Goal: Task Accomplishment & Management: Manage account settings

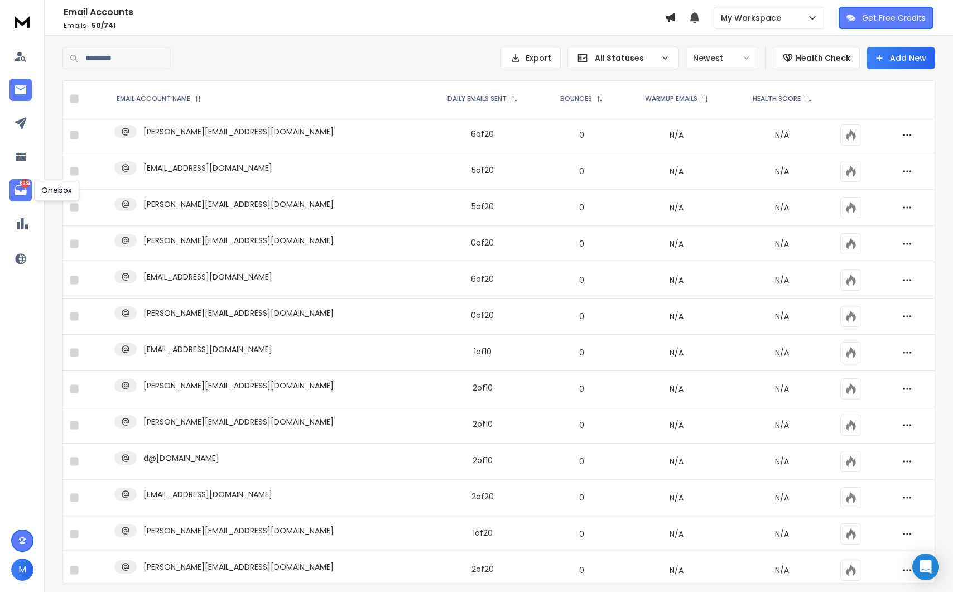
click at [26, 188] on p "8262" at bounding box center [25, 183] width 9 height 9
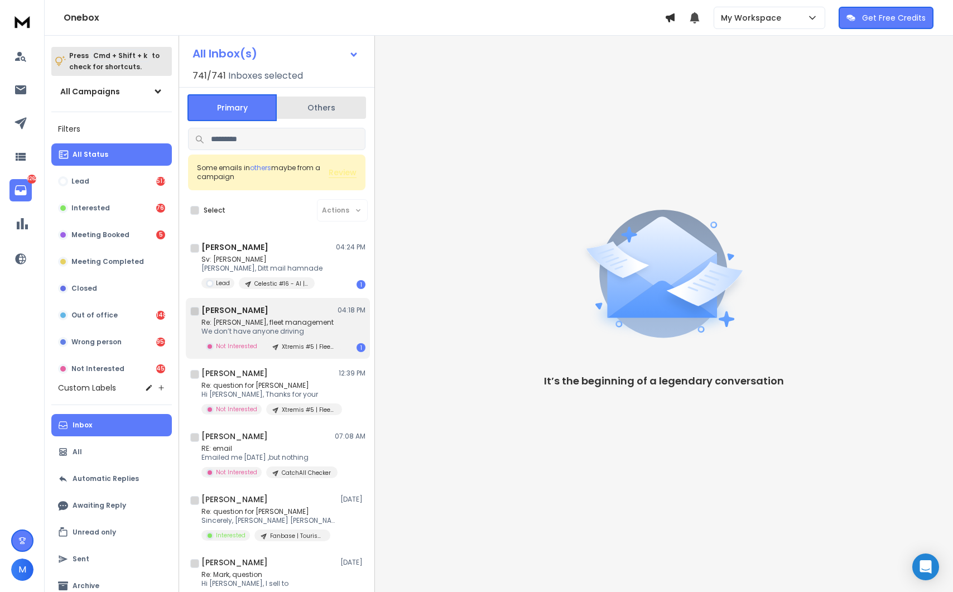
click at [314, 322] on p "Re: [PERSON_NAME], fleet management" at bounding box center [268, 322] width 134 height 9
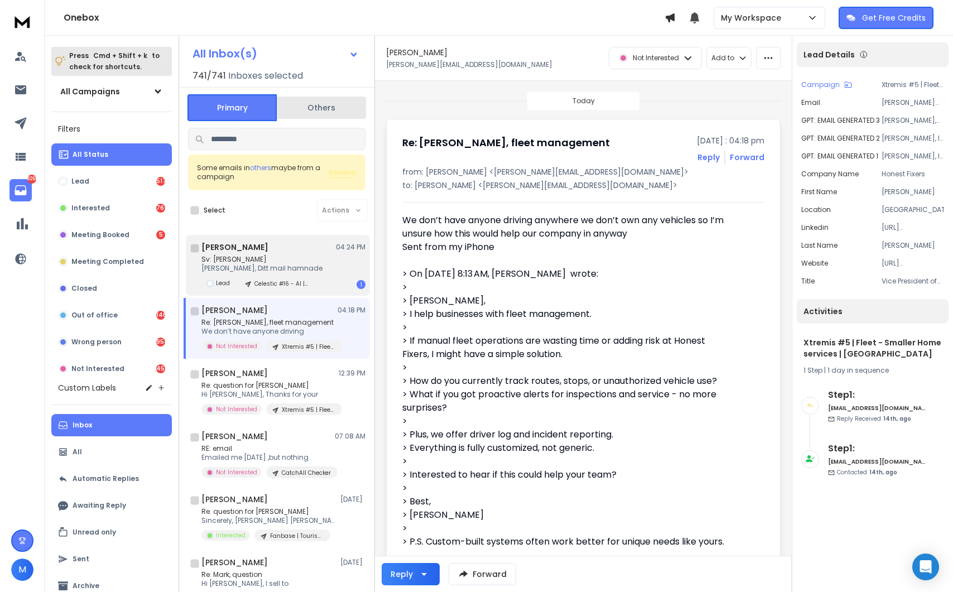
click at [310, 272] on p "[PERSON_NAME], Ditt mail hamnade" at bounding box center [261, 268] width 121 height 9
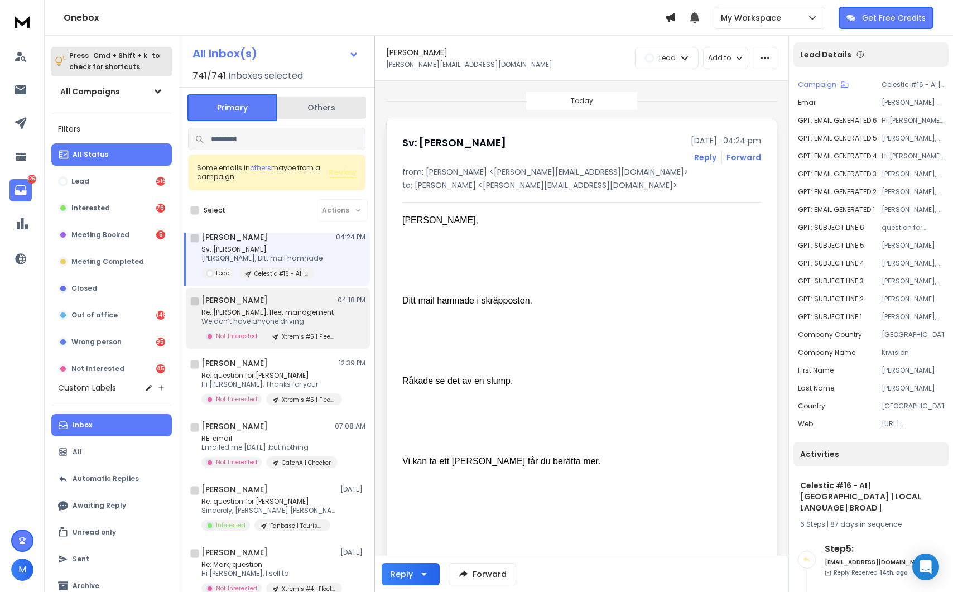
scroll to position [1, 0]
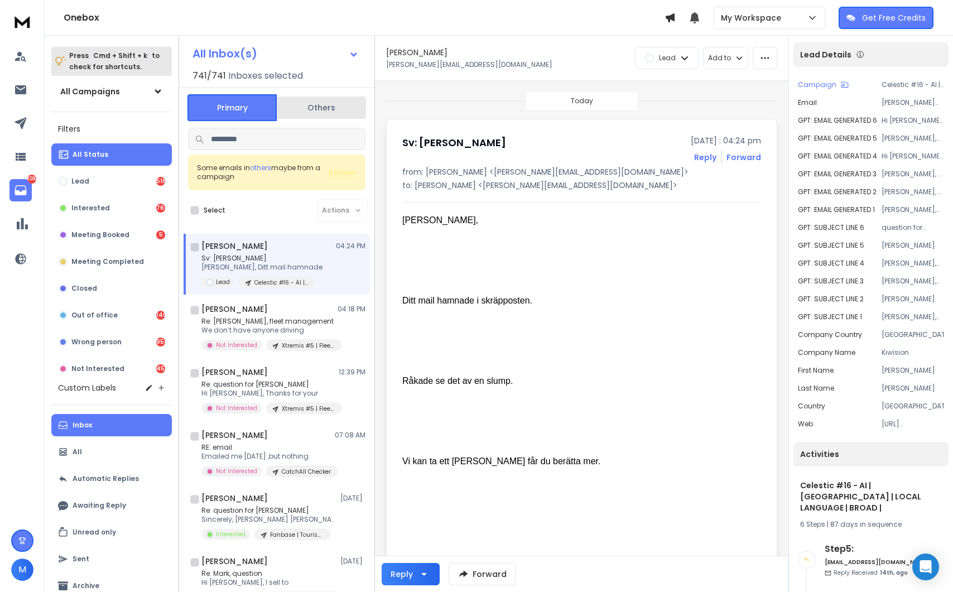
click at [406, 227] on div "[PERSON_NAME]," at bounding box center [565, 220] width 326 height 13
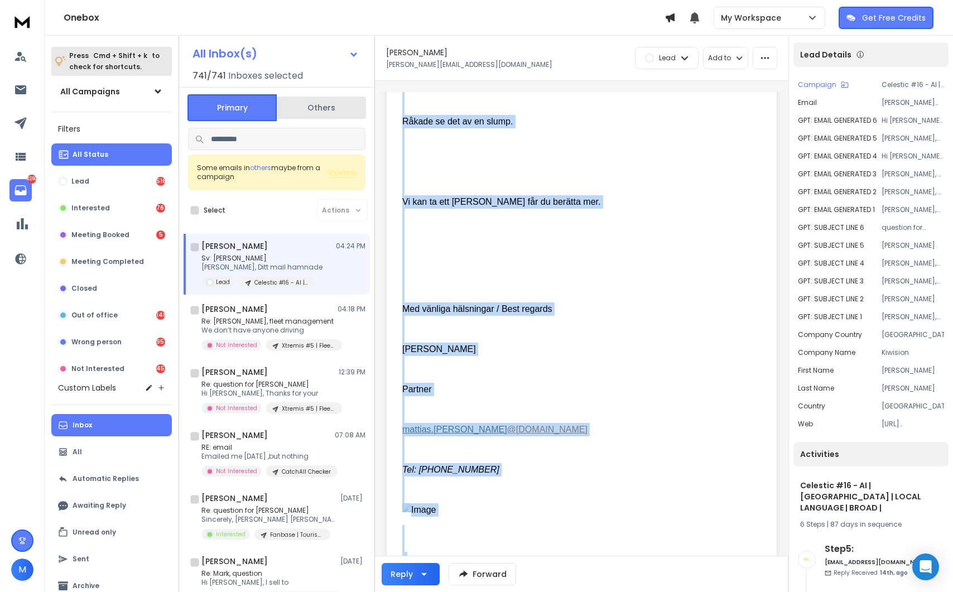
scroll to position [331, 0]
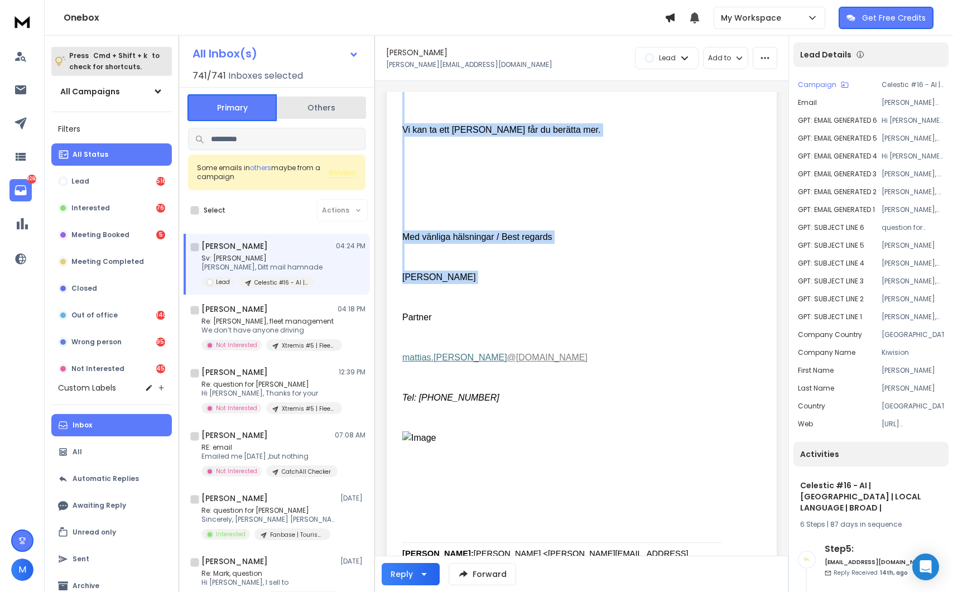
drag, startPoint x: 406, startPoint y: 233, endPoint x: 580, endPoint y: 327, distance: 197.9
click at [580, 327] on div "[PERSON_NAME], Ditt mail hamnade i skräpposten. Råkade se det av en slump. Vi k…" at bounding box center [569, 591] width 335 height 1418
copy div "[PERSON_NAME], Ditt mail hamnade i skräpposten. Råkade se det av en slump. Vi k…"
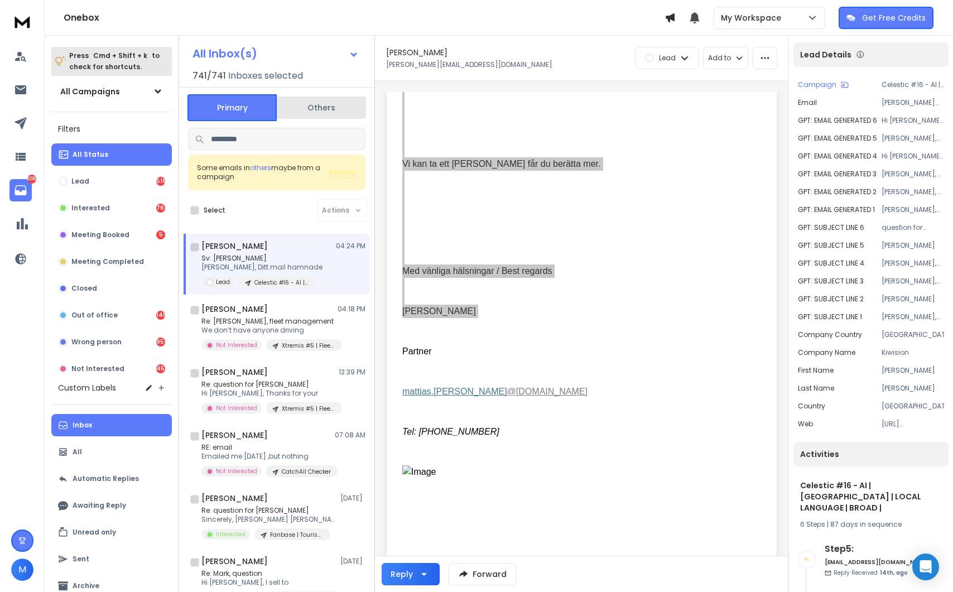
scroll to position [281, 0]
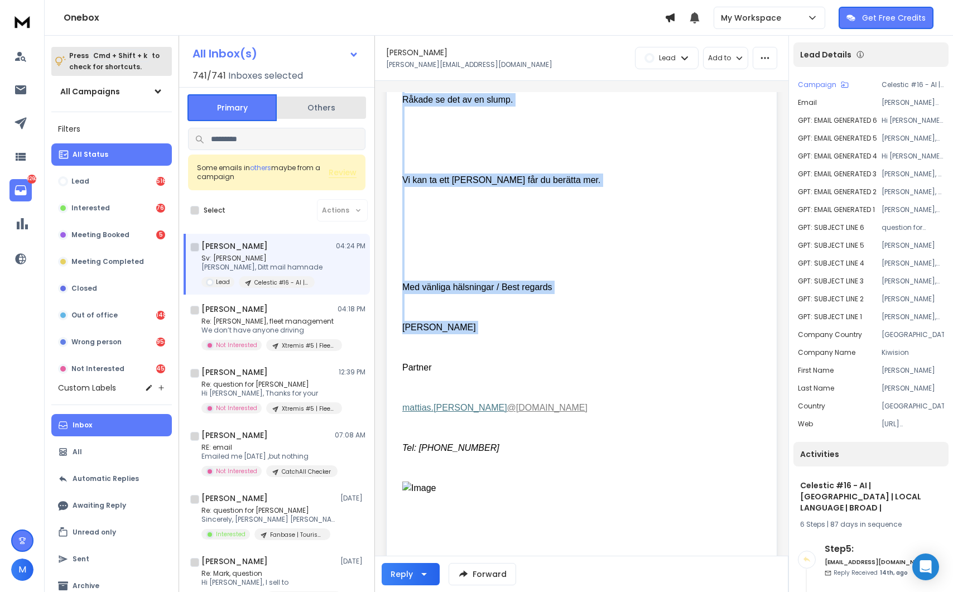
click at [676, 59] on p "Lead" at bounding box center [667, 58] width 17 height 9
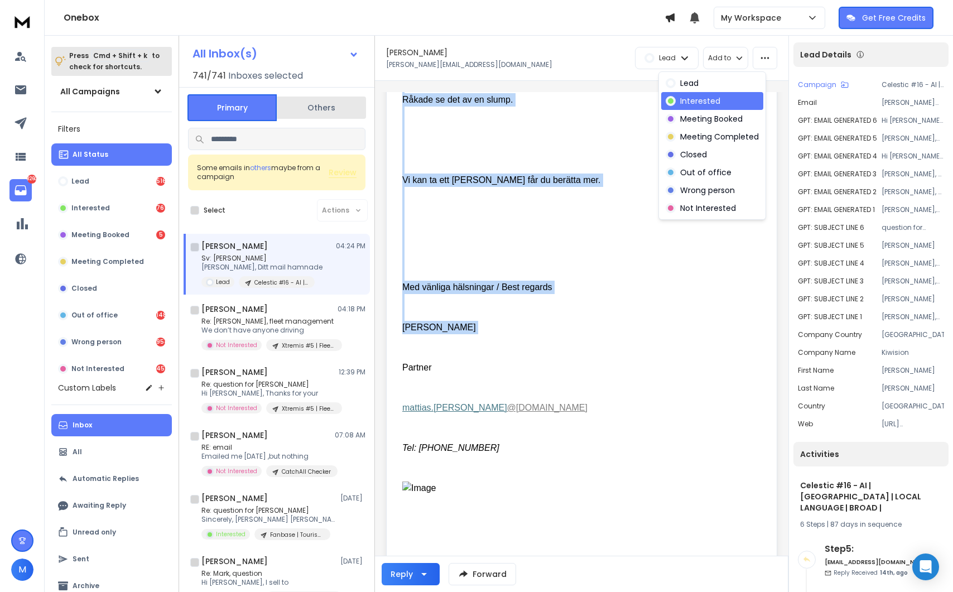
click at [682, 102] on p "Interested" at bounding box center [700, 100] width 40 height 11
